Goal: Task Accomplishment & Management: Complete application form

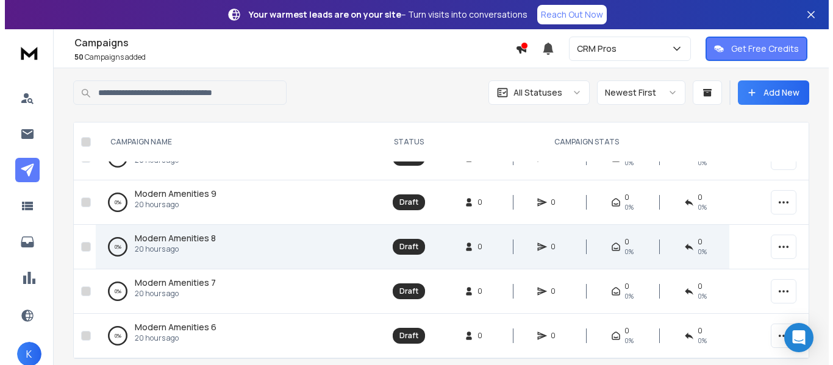
scroll to position [732, 0]
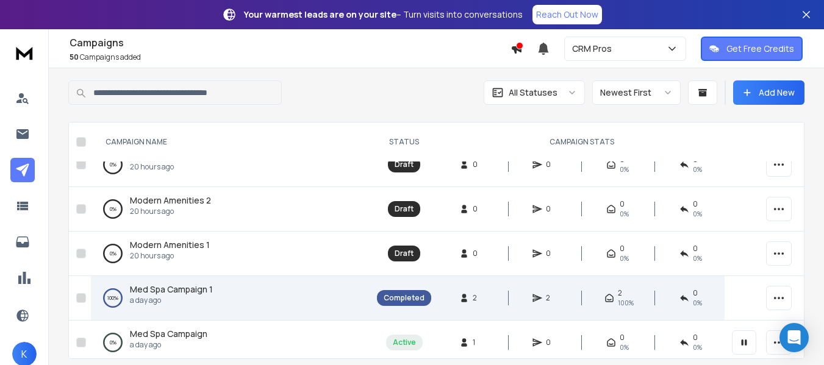
click at [206, 290] on span "Med Spa Campaign 1" at bounding box center [171, 290] width 83 height 12
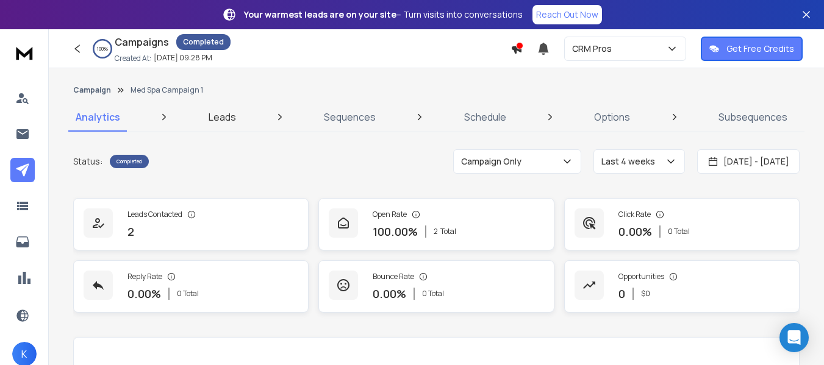
click at [211, 114] on p "Leads" at bounding box center [222, 117] width 27 height 15
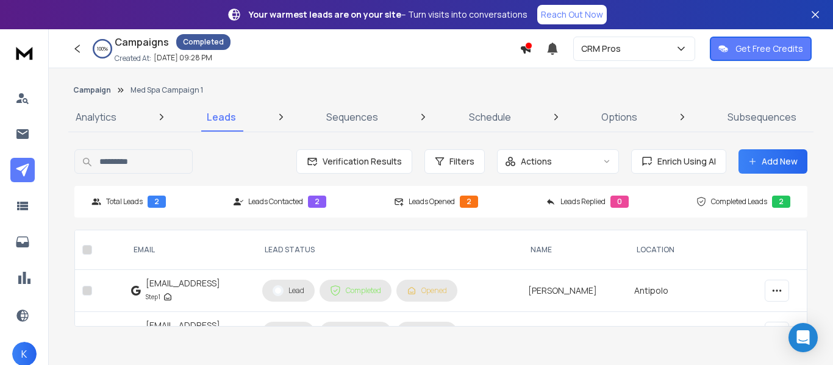
drag, startPoint x: 232, startPoint y: 282, endPoint x: 146, endPoint y: 284, distance: 86.0
click at [146, 284] on div "[EMAIL_ADDRESS] Step 1" at bounding box center [189, 290] width 116 height 27
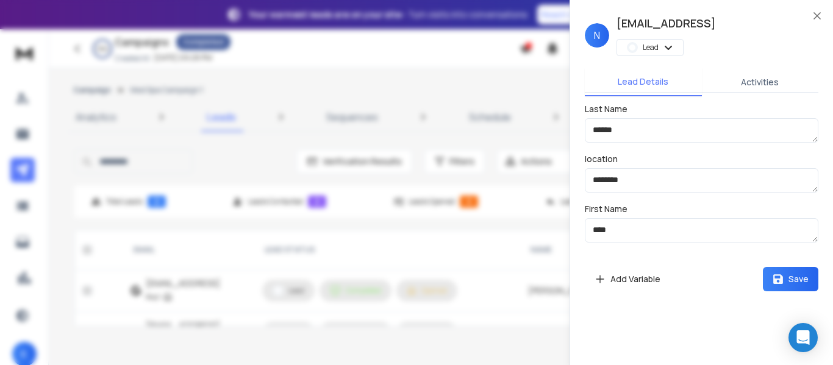
copy div "[EMAIL_ADDRESS]"
click at [246, 234] on div at bounding box center [416, 182] width 833 height 365
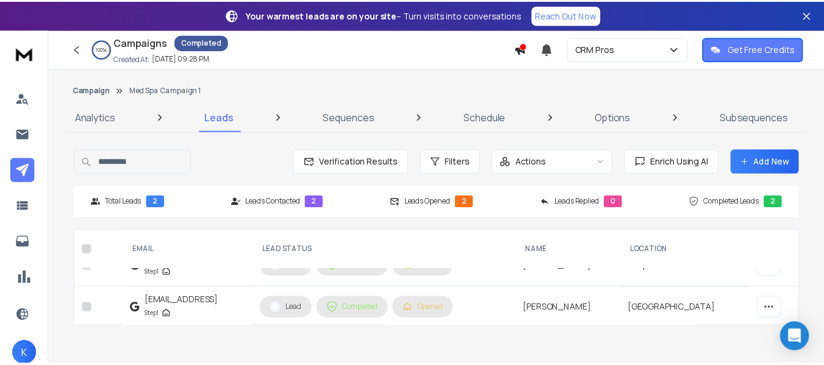
scroll to position [37, 0]
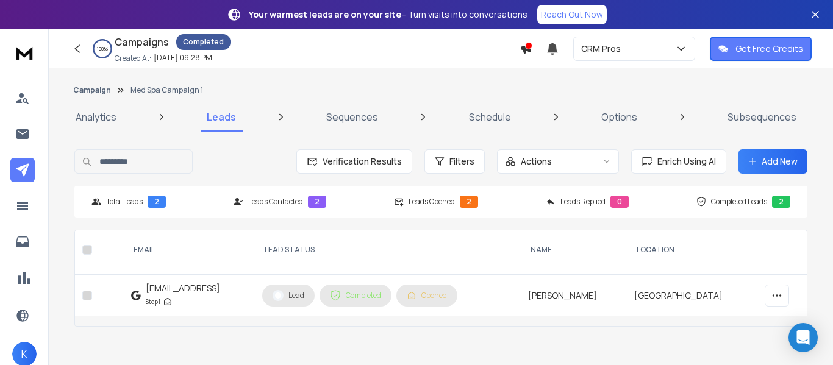
click at [202, 296] on div "Step 1" at bounding box center [183, 302] width 74 height 12
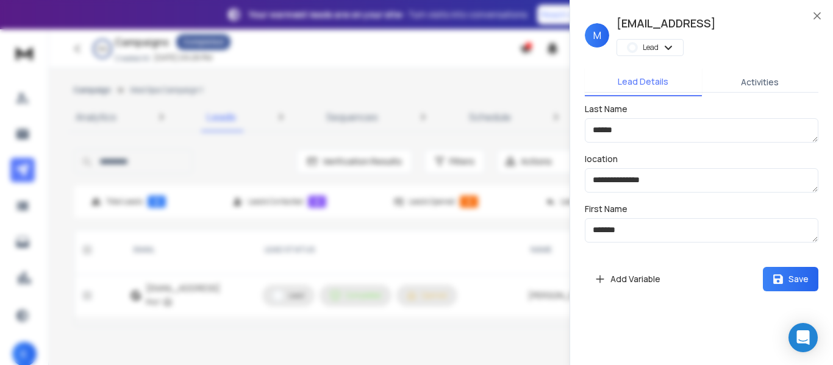
click at [695, 21] on h1 "[EMAIL_ADDRESS]" at bounding box center [666, 23] width 99 height 17
copy h1 "[EMAIL_ADDRESS]"
click at [817, 15] on icon "button" at bounding box center [817, 16] width 6 height 6
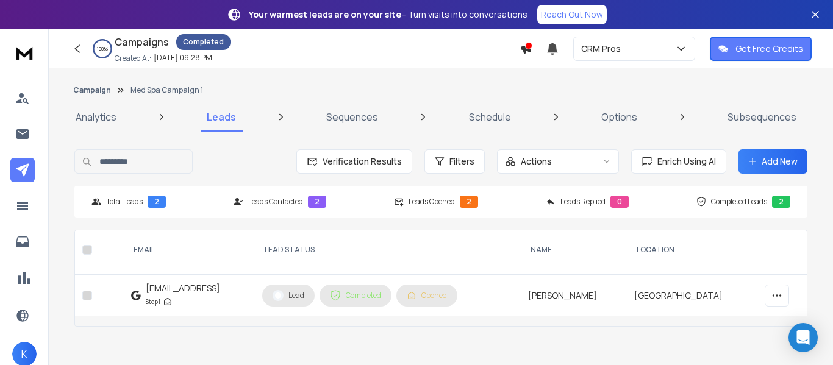
click at [765, 156] on button "Add New" at bounding box center [773, 161] width 69 height 24
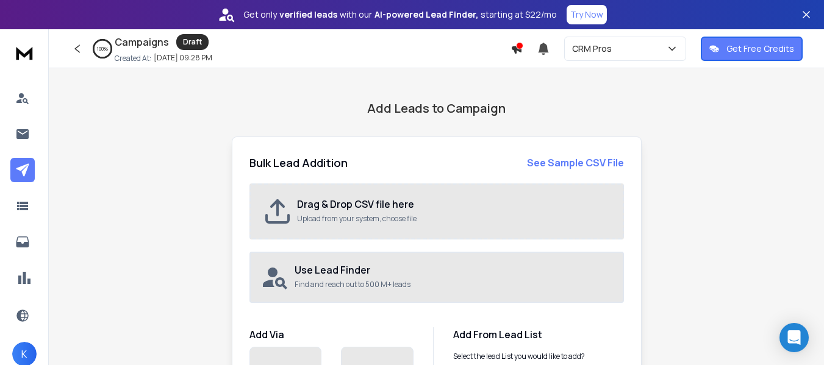
click at [401, 210] on h2 "Drag & Drop CSV file here" at bounding box center [453, 204] width 313 height 15
type input "**********"
click at [450, 199] on h2 "Drag & Drop CSV file here" at bounding box center [453, 204] width 313 height 15
type input "**********"
click at [380, 214] on p "Upload from your system, choose file" at bounding box center [453, 219] width 313 height 10
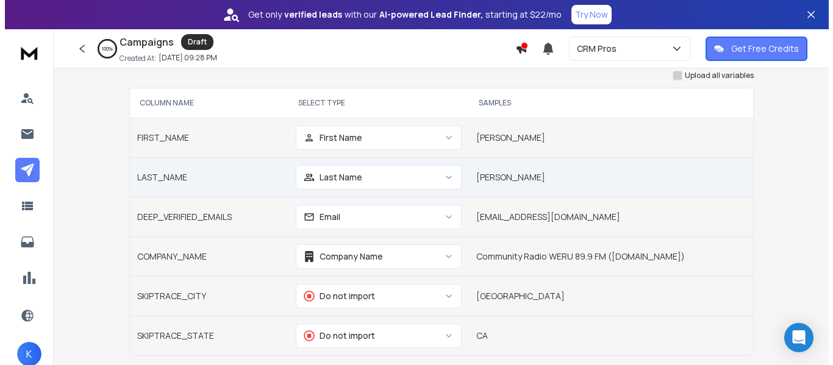
scroll to position [244, 0]
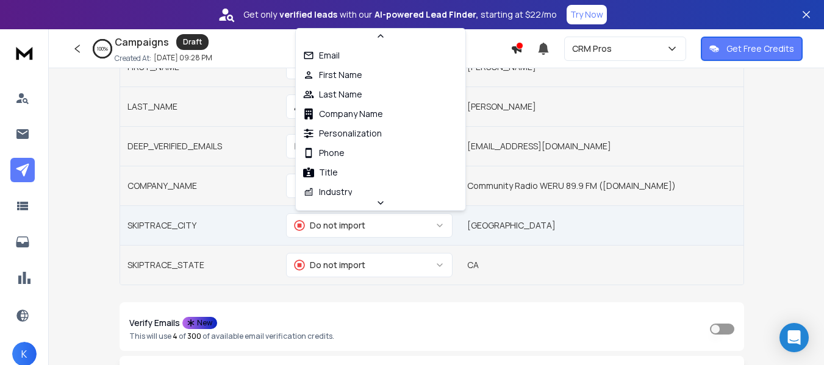
click at [376, 232] on button "Do not import" at bounding box center [369, 225] width 166 height 24
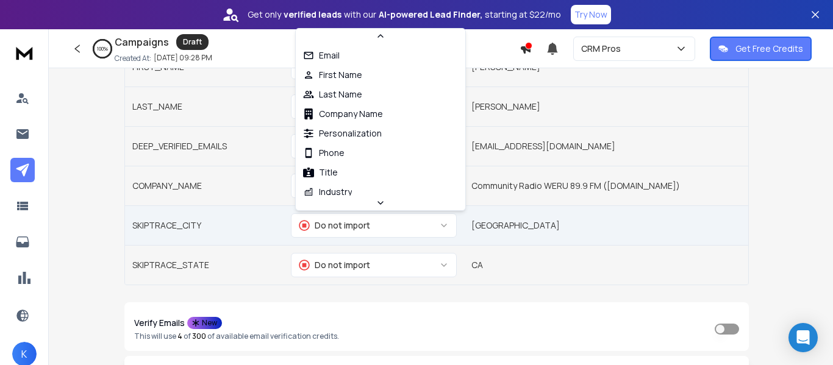
scroll to position [123, 0]
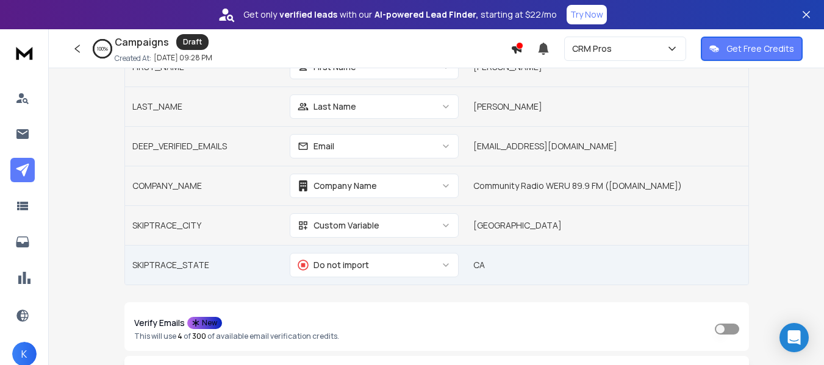
click at [388, 273] on button "Do not import" at bounding box center [374, 265] width 169 height 24
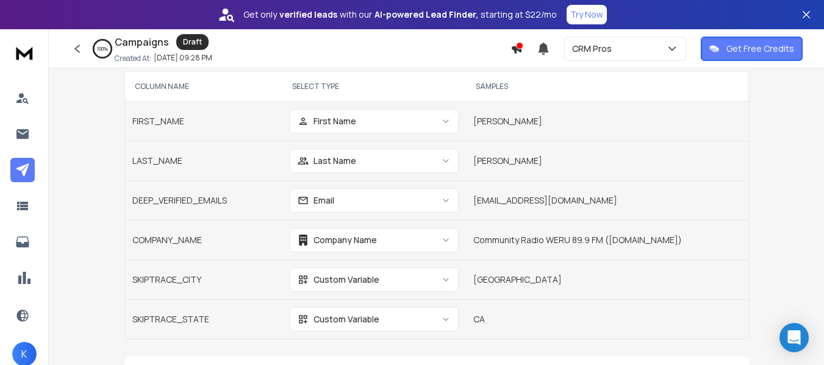
scroll to position [188, 0]
click at [546, 238] on td "Community Radio WERU 89.9 FM ([DOMAIN_NAME])" at bounding box center [607, 241] width 282 height 40
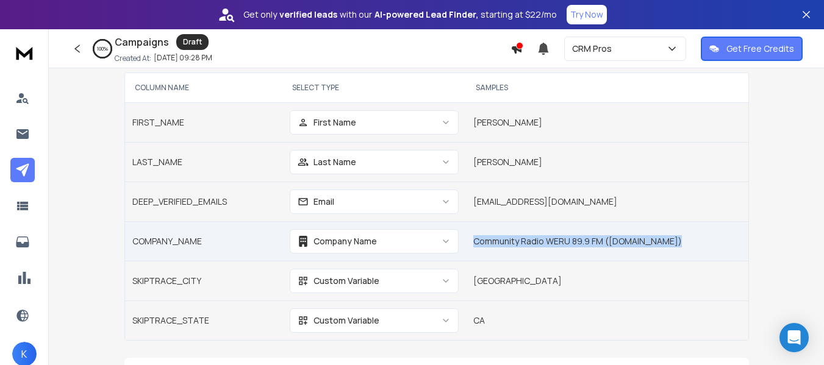
click at [546, 238] on td "Community Radio WERU 89.9 FM ([DOMAIN_NAME])" at bounding box center [607, 241] width 282 height 40
copy td "Community Radio WERU 89.9 FM ([DOMAIN_NAME])"
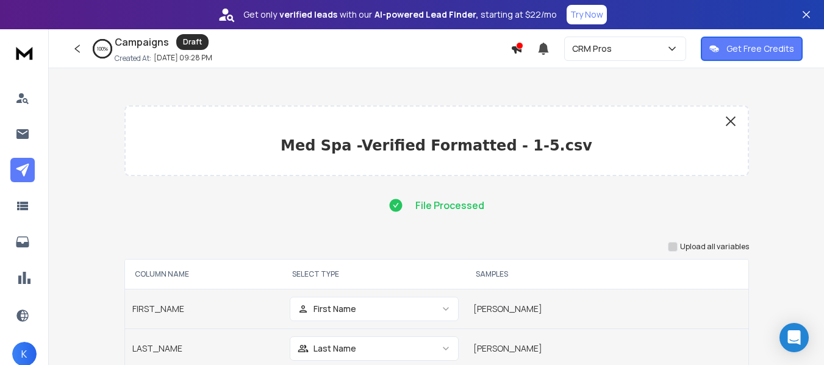
scroll to position [0, 0]
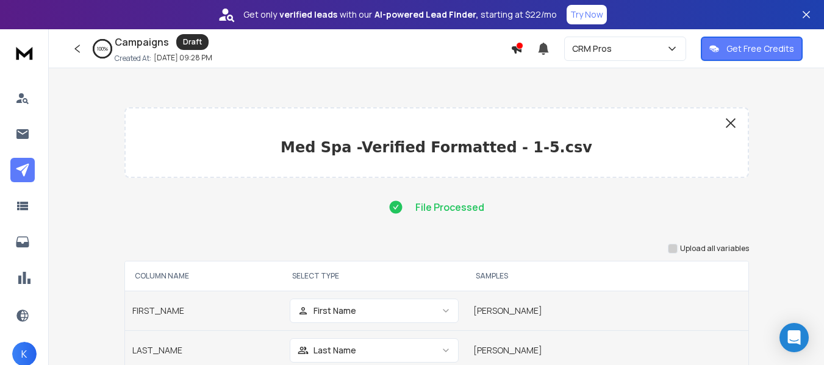
click at [730, 120] on icon at bounding box center [730, 123] width 15 height 15
